Goal: Find specific page/section: Find specific page/section

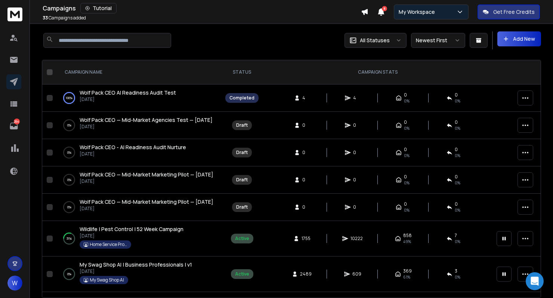
click at [440, 12] on div "My Workspace" at bounding box center [431, 11] width 65 height 7
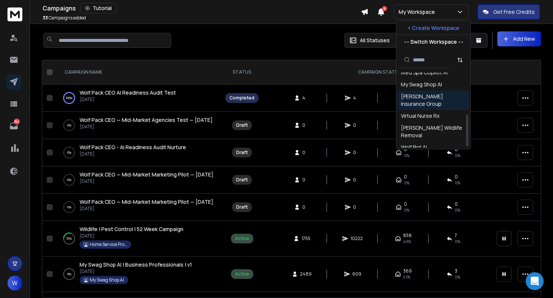
scroll to position [100, 0]
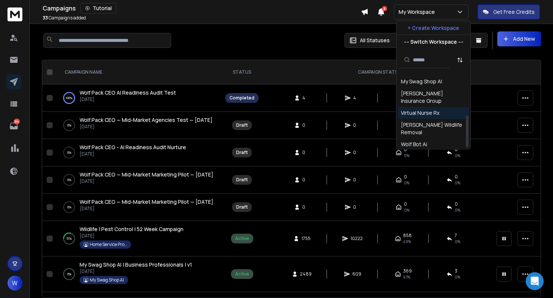
click at [423, 109] on div "Virtual Nurse Rx" at bounding box center [420, 112] width 38 height 7
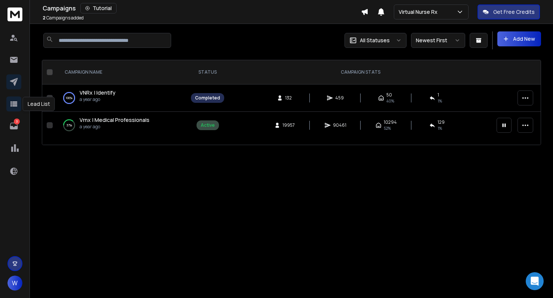
click at [18, 102] on icon at bounding box center [13, 103] width 9 height 9
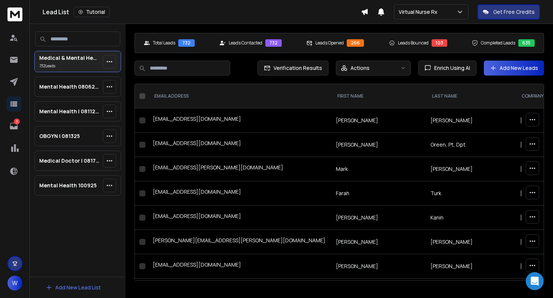
click at [80, 185] on p "Mental Health 100925" at bounding box center [68, 185] width 58 height 7
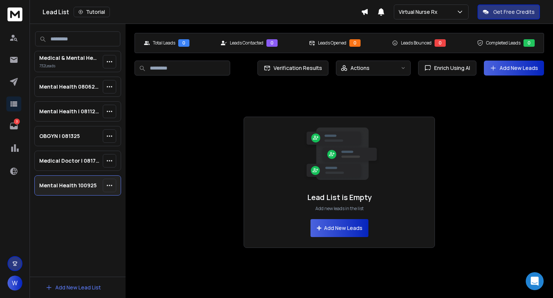
click at [82, 182] on p "Mental Health 100925" at bounding box center [68, 185] width 58 height 7
click at [411, 10] on p "Virtual Nurse Rx" at bounding box center [420, 11] width 42 height 7
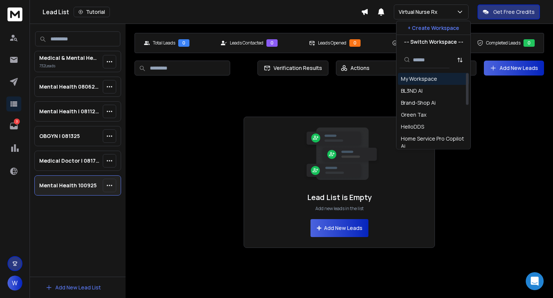
click at [404, 78] on div "My Workspace" at bounding box center [419, 78] width 36 height 7
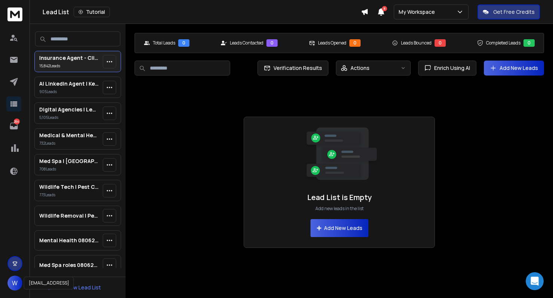
click at [10, 285] on span "W" at bounding box center [14, 282] width 15 height 15
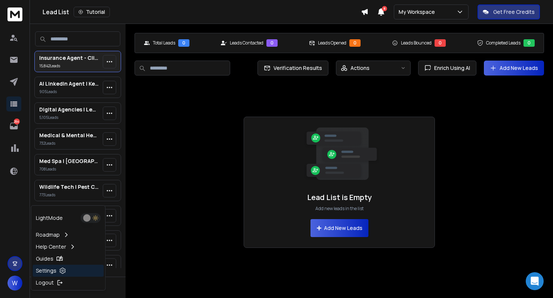
click at [50, 270] on p "Settings" at bounding box center [46, 270] width 21 height 7
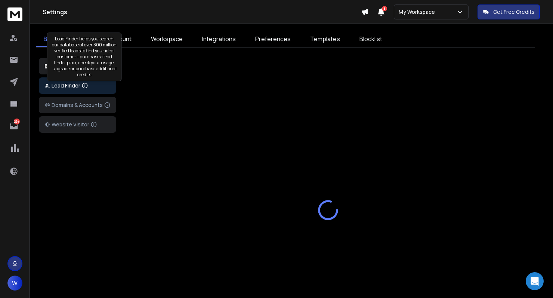
click at [83, 86] on icon "button" at bounding box center [85, 86] width 6 height 6
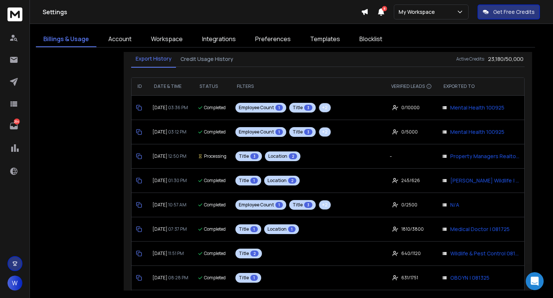
scroll to position [351, 0]
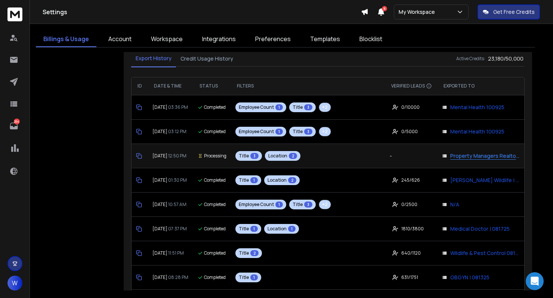
click at [458, 159] on button "Property Managers Realtors" at bounding box center [481, 155] width 78 height 15
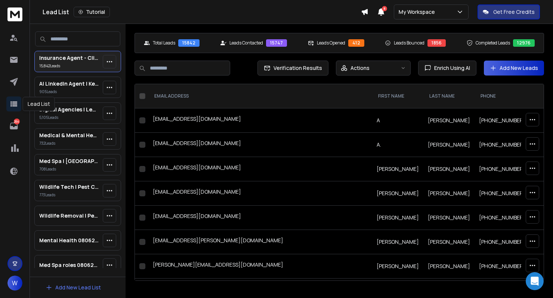
click at [18, 101] on icon at bounding box center [13, 103] width 9 height 9
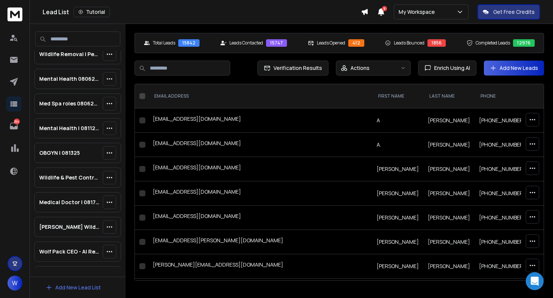
scroll to position [185, 0]
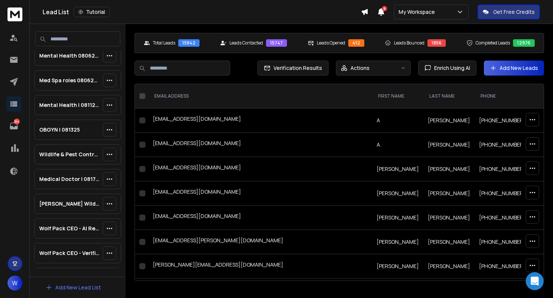
click at [52, 199] on div "Wagers Wildlife | Property Manger 092325" at bounding box center [77, 204] width 87 height 20
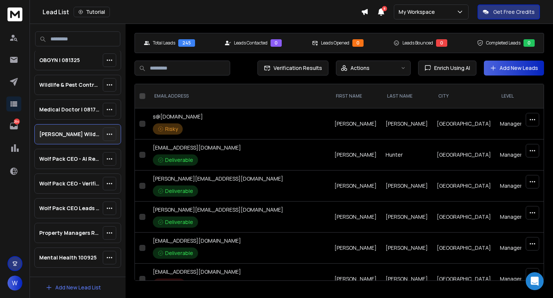
scroll to position [260, 0]
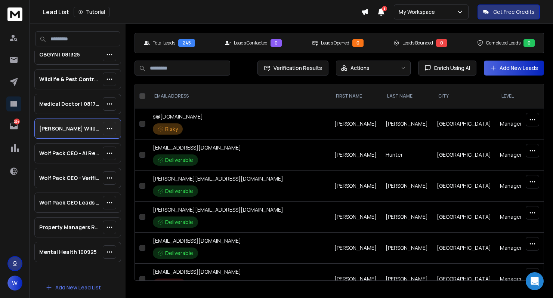
click at [53, 227] on p "Property Managers Realtors" at bounding box center [69, 226] width 61 height 7
